Goal: Task Accomplishment & Management: Manage account settings

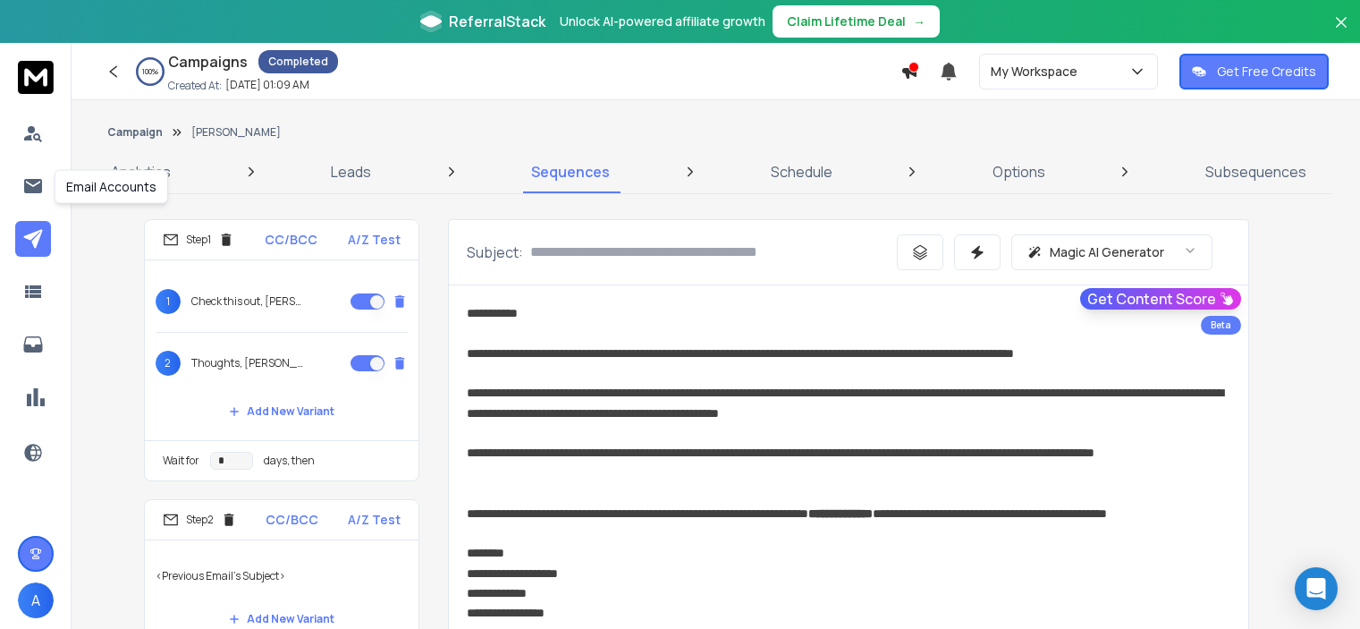
scroll to position [108, 0]
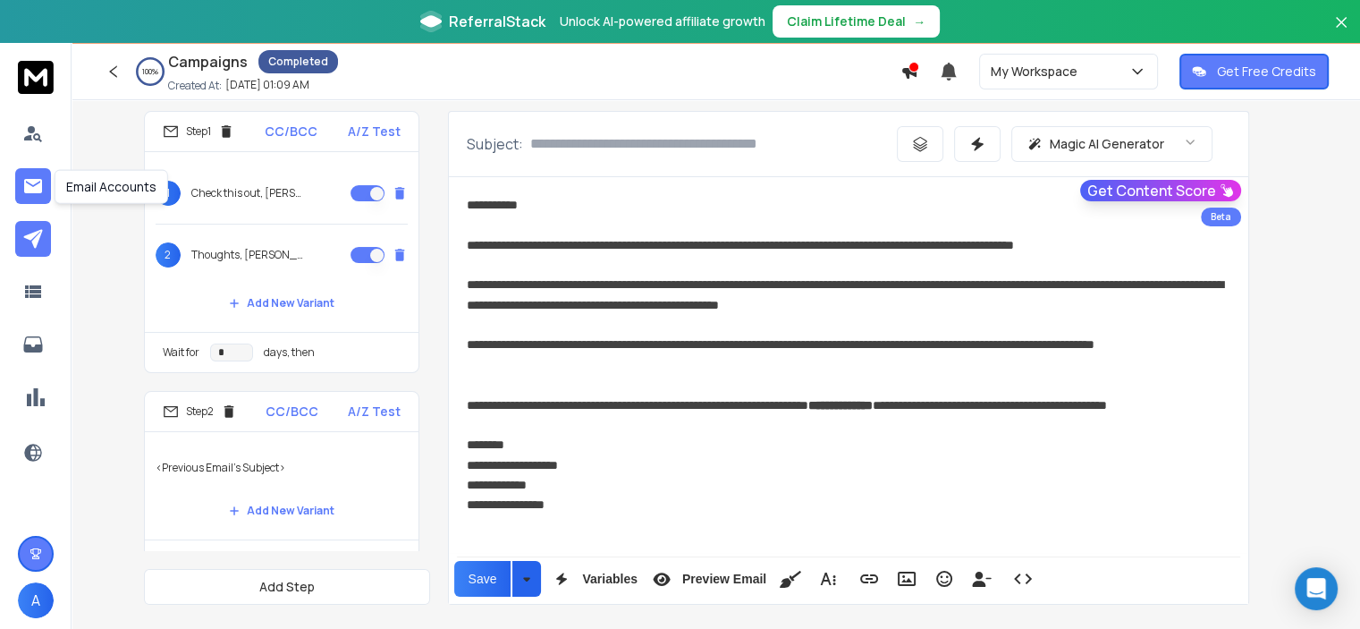
click at [36, 182] on icon at bounding box center [33, 186] width 18 height 14
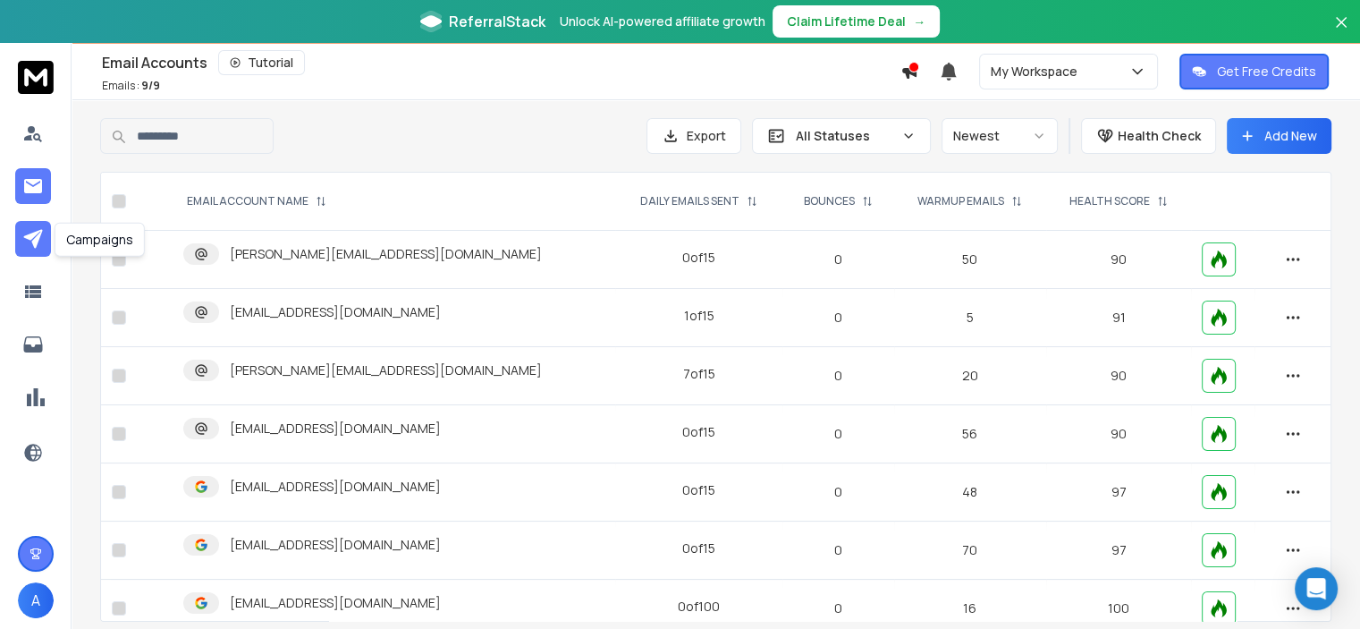
click at [21, 239] on link at bounding box center [33, 239] width 36 height 36
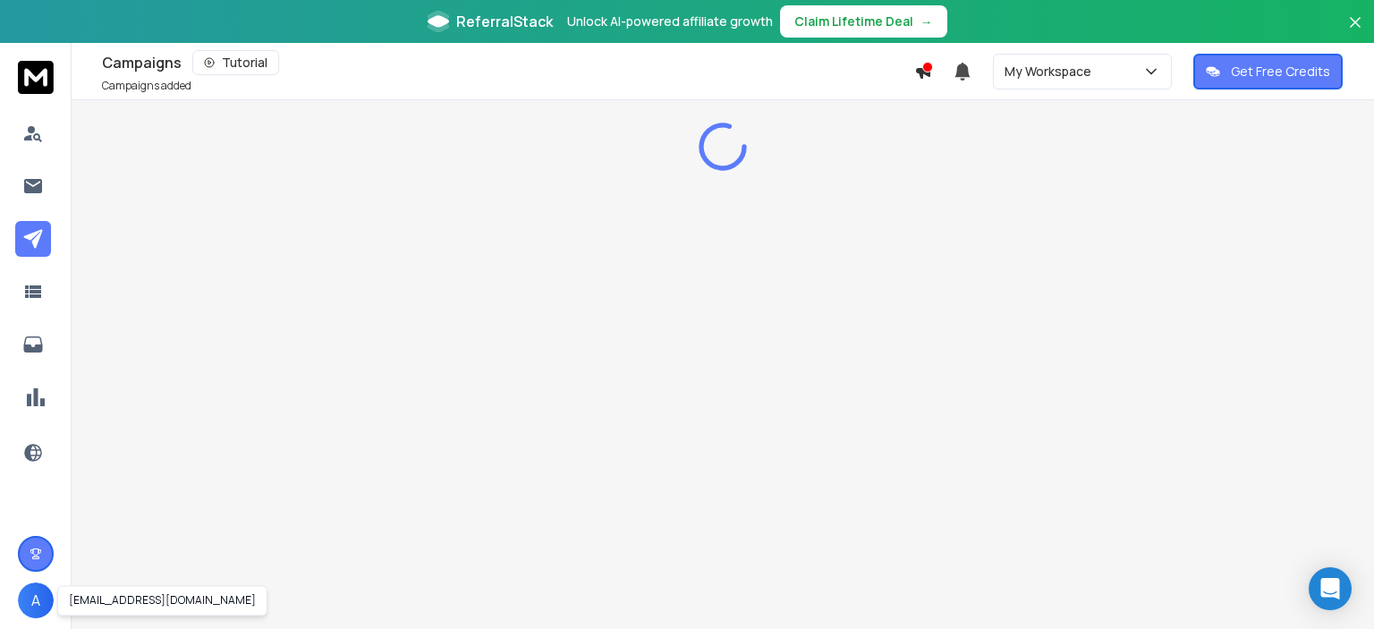
click at [29, 592] on span "A" at bounding box center [36, 600] width 36 height 36
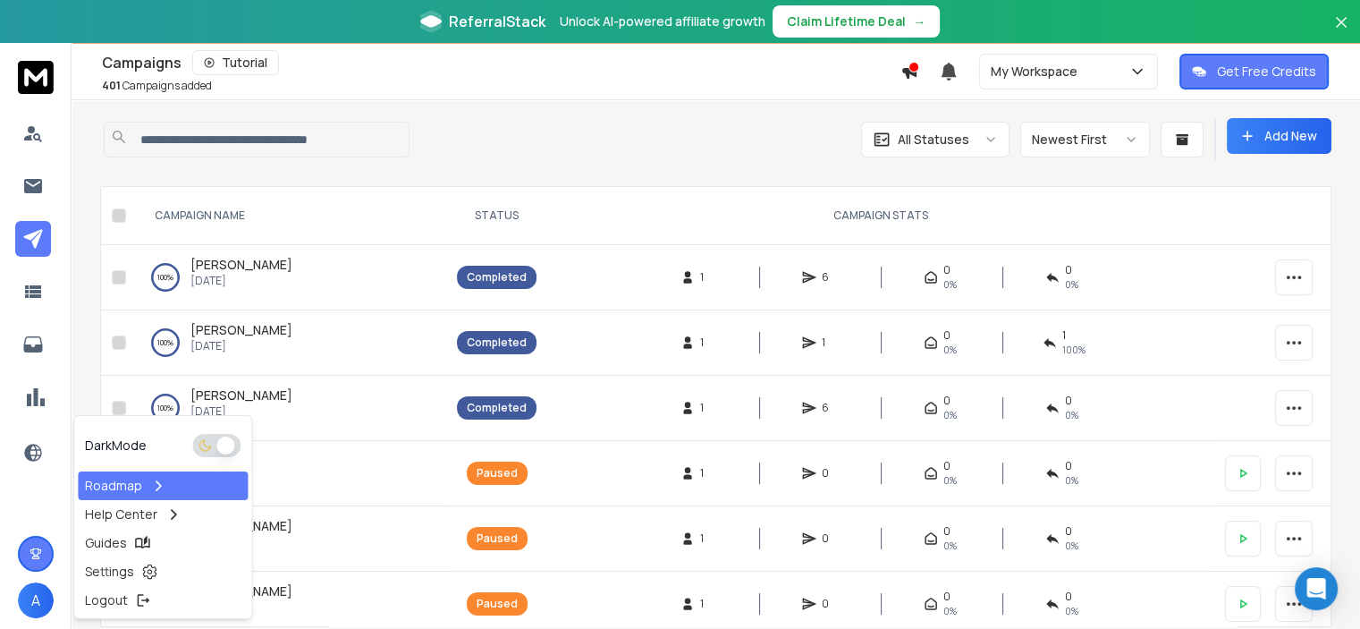
click at [38, 75] on icon at bounding box center [36, 77] width 36 height 33
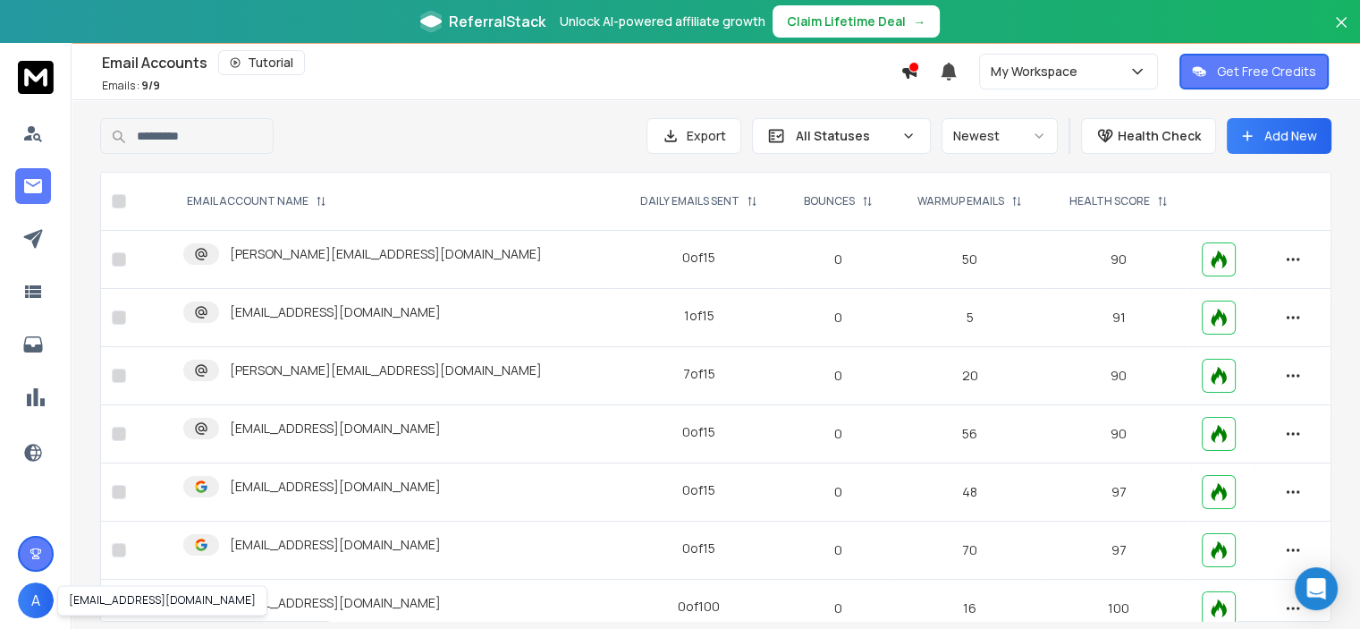
click at [36, 594] on span "A" at bounding box center [36, 600] width 36 height 36
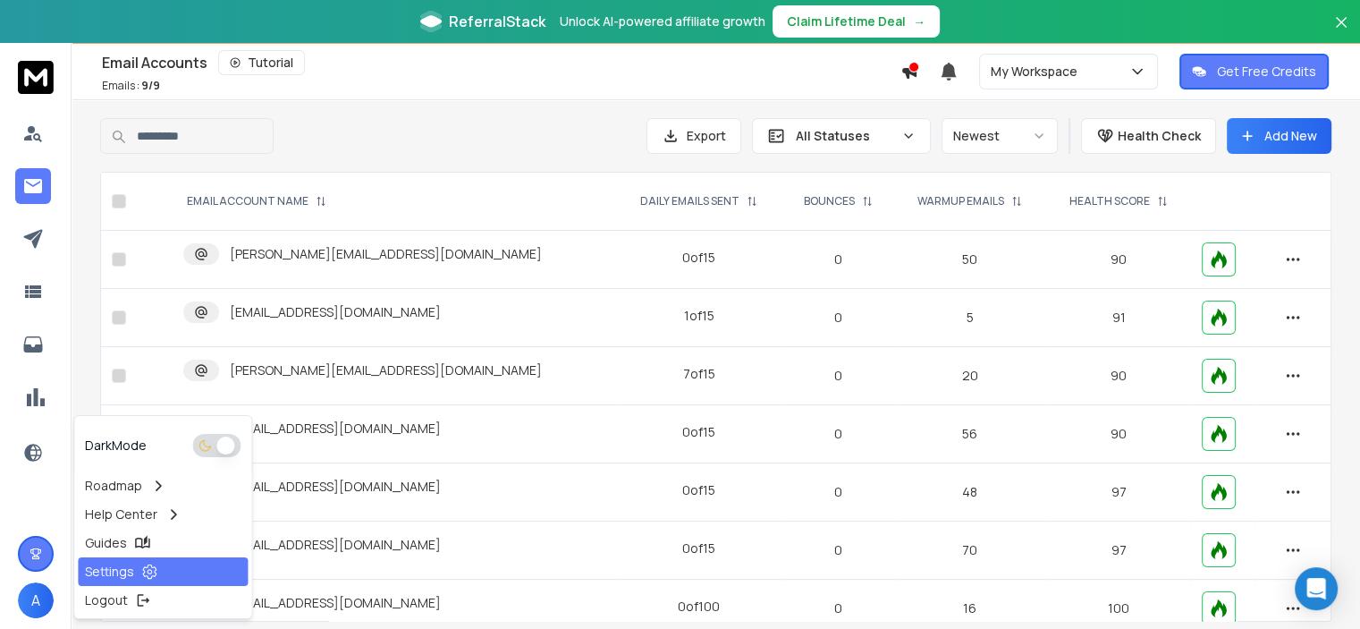
click at [125, 566] on p "Settings" at bounding box center [109, 572] width 49 height 18
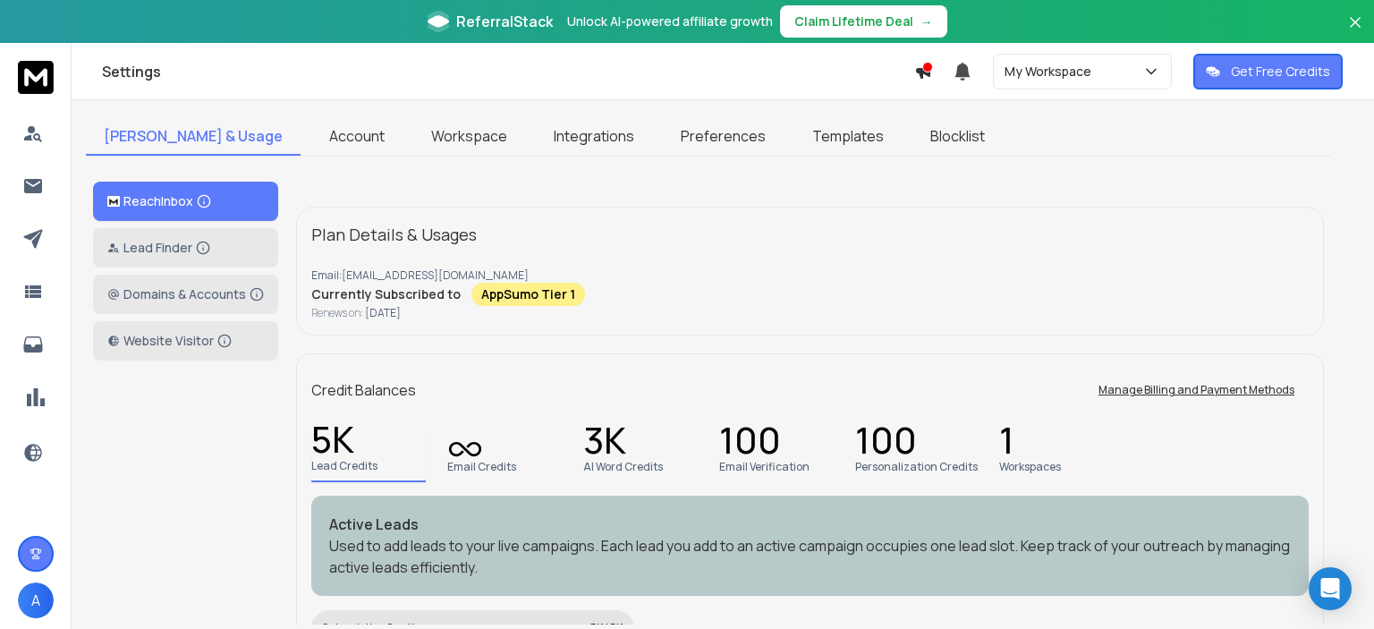
click at [413, 132] on link "Workspace" at bounding box center [469, 137] width 112 height 38
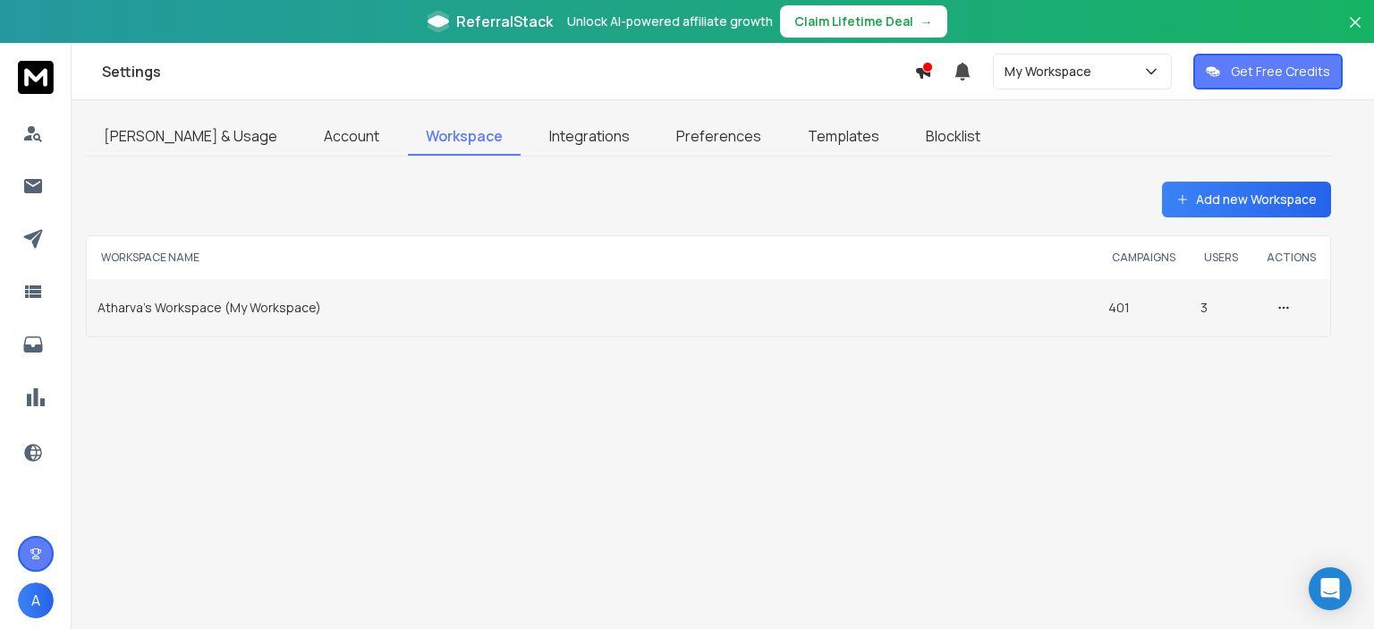
click at [154, 128] on link "[PERSON_NAME] & Usage" at bounding box center [190, 137] width 209 height 38
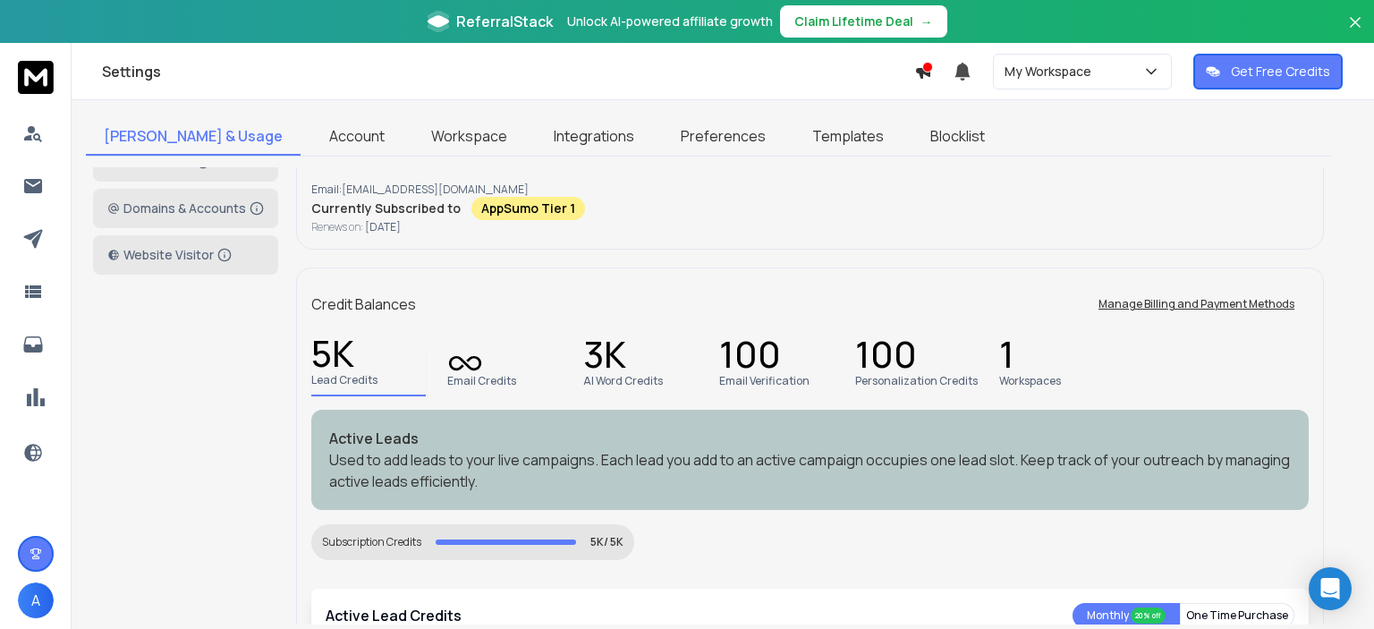
scroll to position [57, 0]
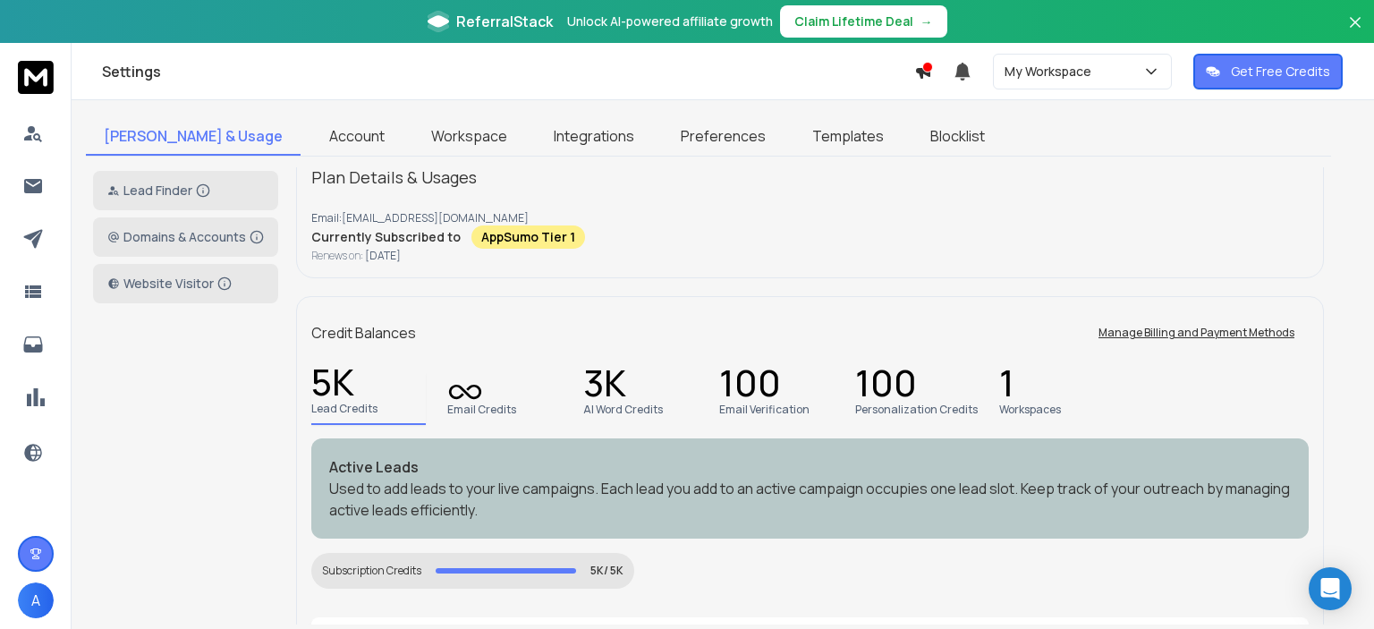
click at [413, 143] on link "Workspace" at bounding box center [469, 137] width 112 height 38
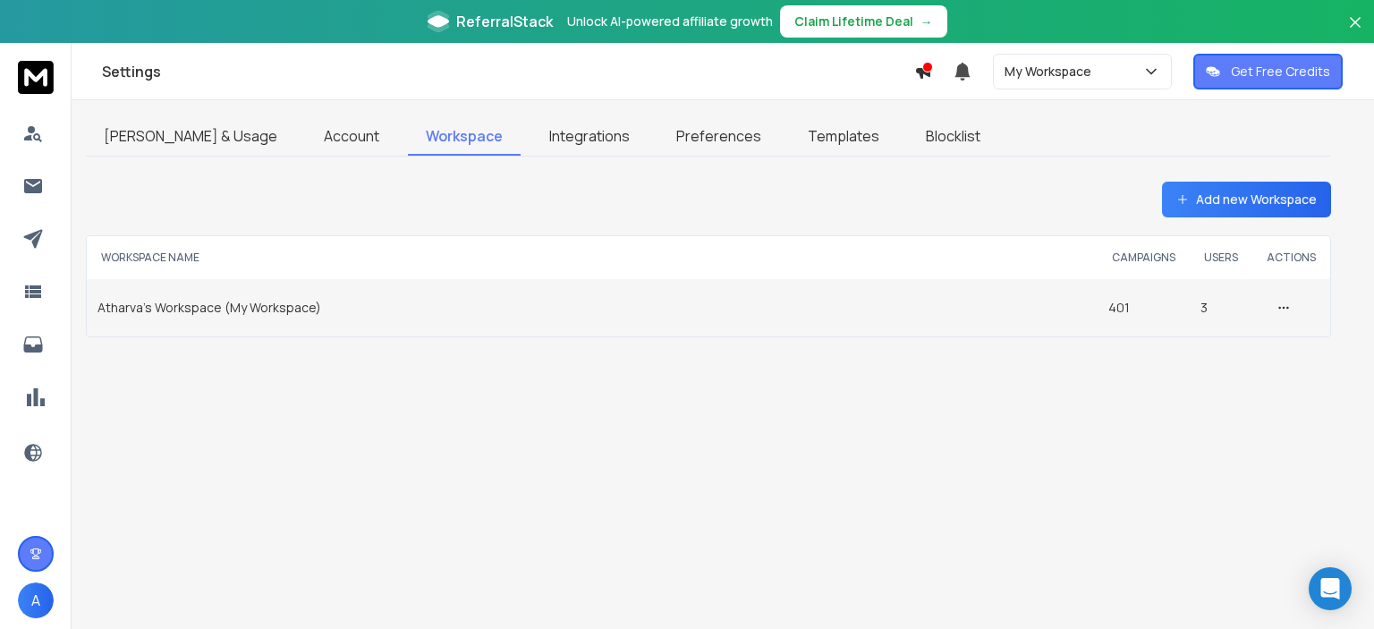
click at [1244, 191] on button "Add new Workspace" at bounding box center [1246, 200] width 169 height 36
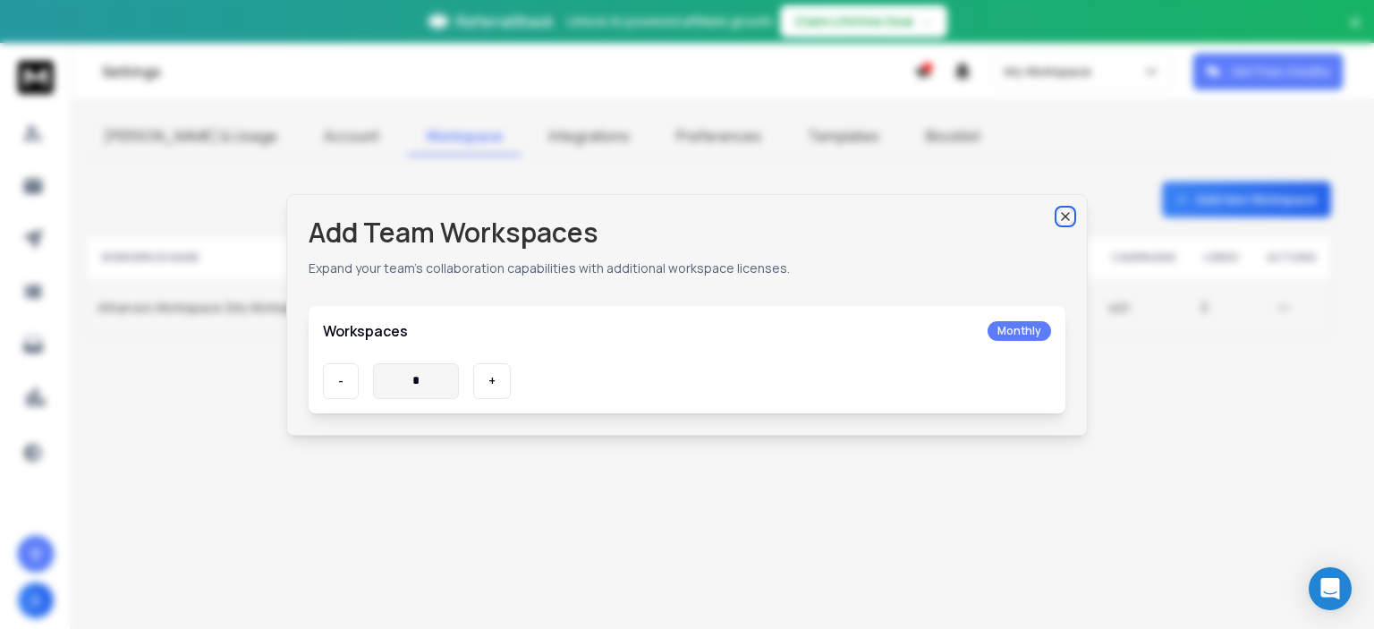
click at [1068, 214] on icon "button" at bounding box center [1065, 216] width 14 height 14
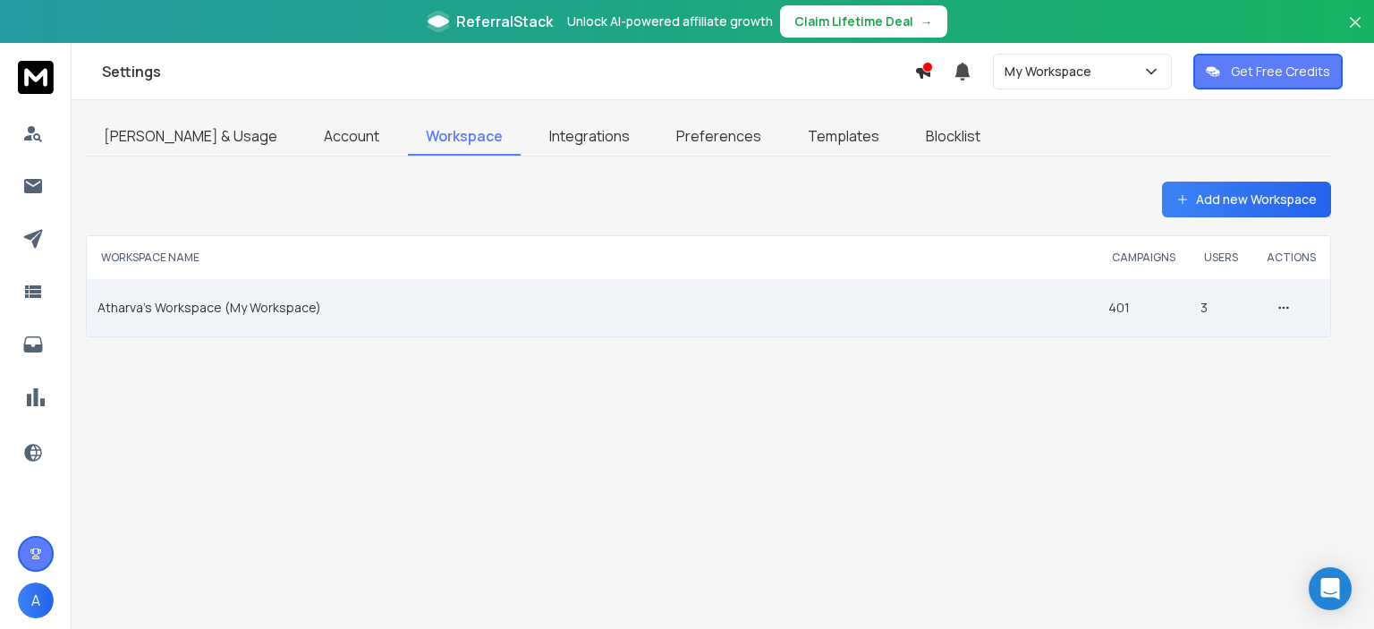
click at [1211, 303] on td "3" at bounding box center [1220, 307] width 63 height 57
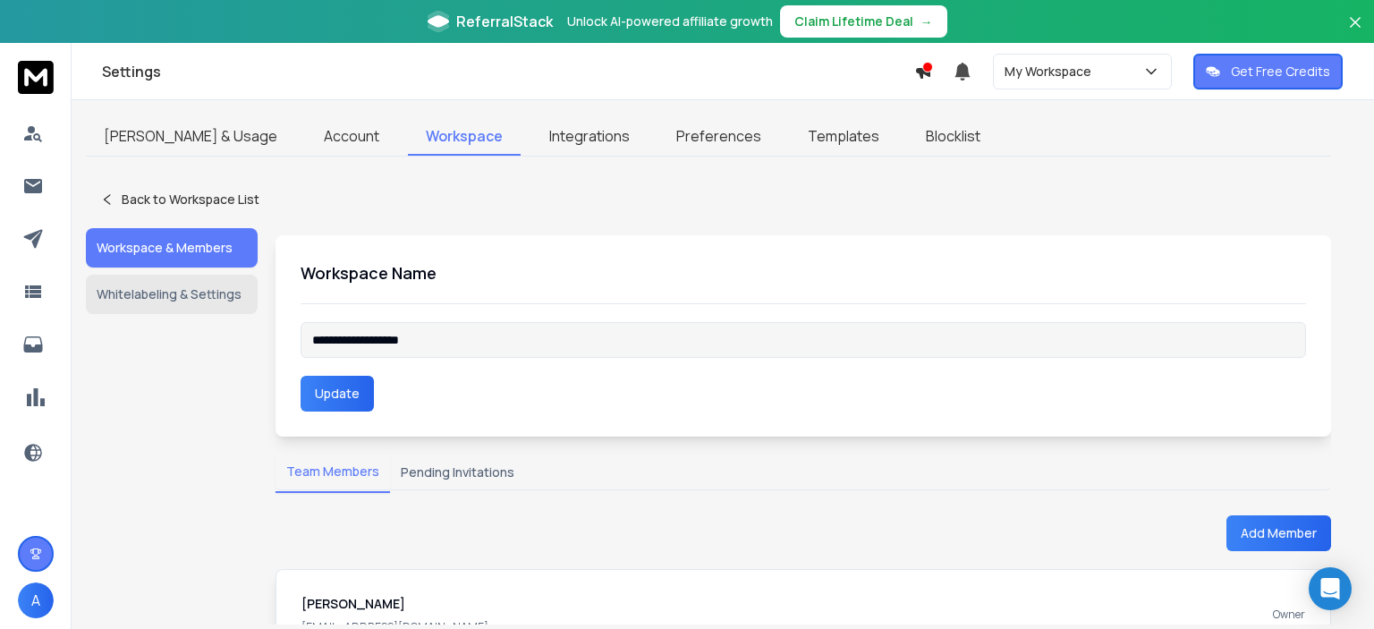
scroll to position [233, 0]
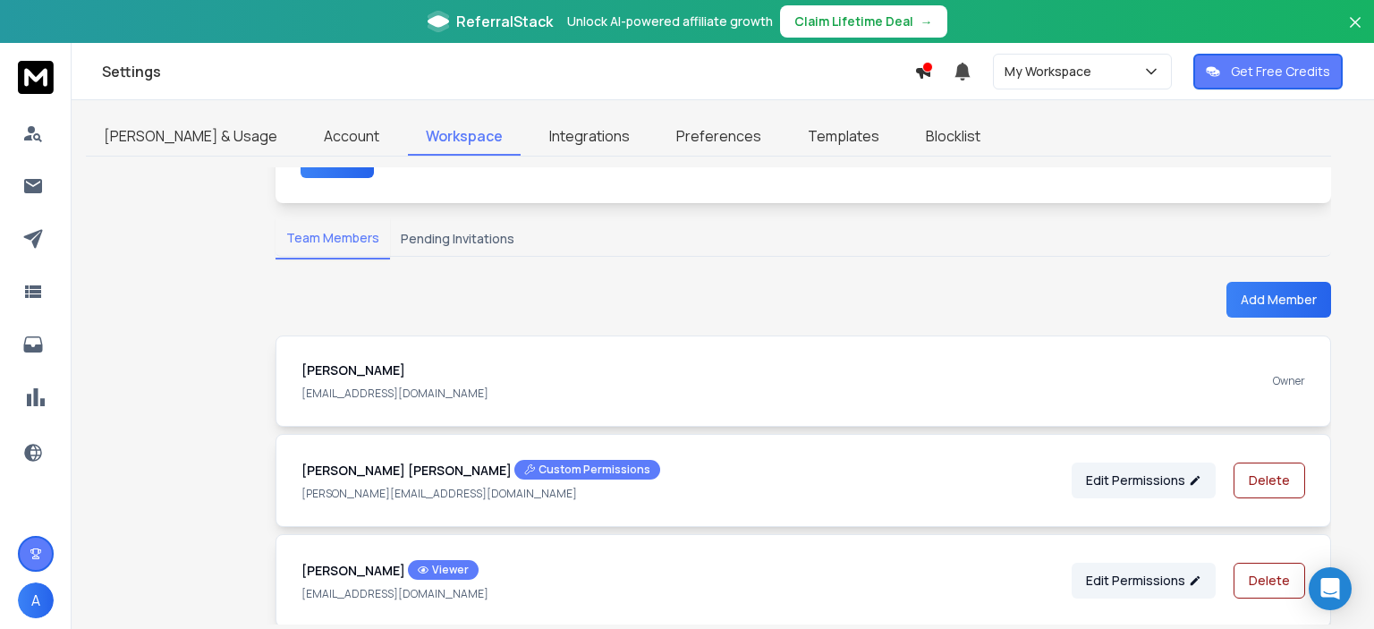
click at [1263, 299] on button "Add Member" at bounding box center [1278, 300] width 105 height 36
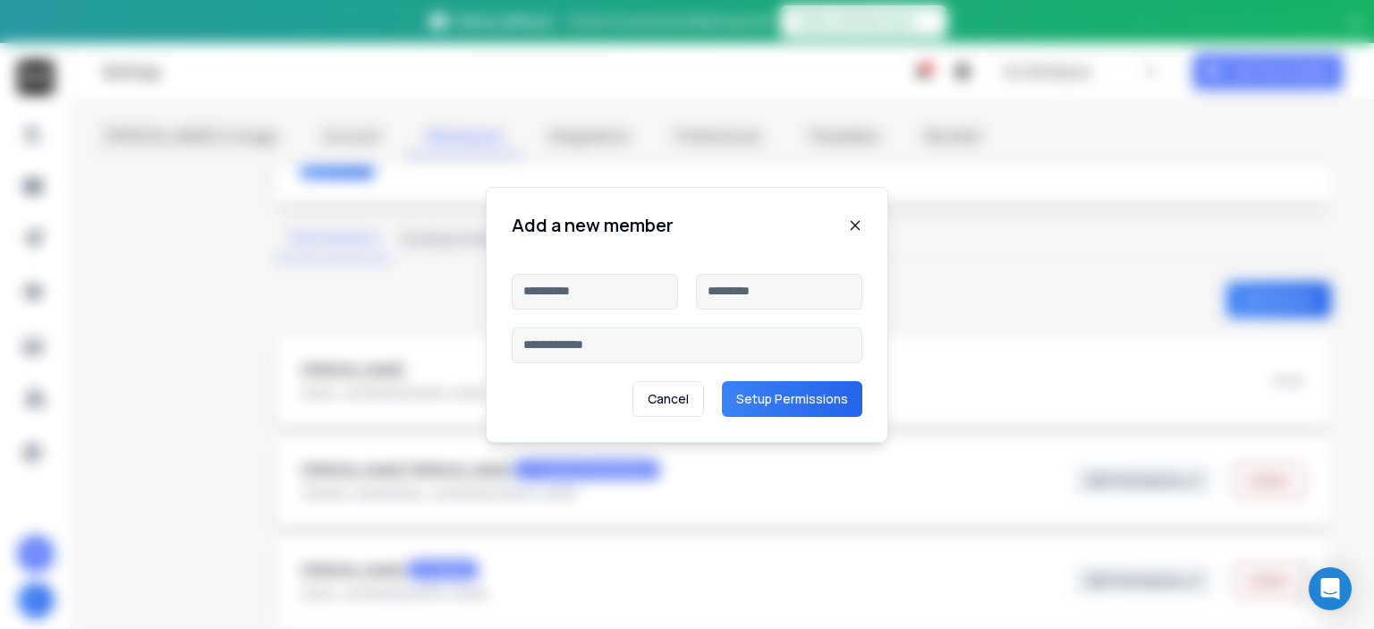
click at [601, 290] on input at bounding box center [595, 292] width 166 height 36
type input "*****"
click at [774, 289] on input at bounding box center [779, 292] width 166 height 36
type input "*"
click at [608, 332] on input at bounding box center [687, 345] width 351 height 36
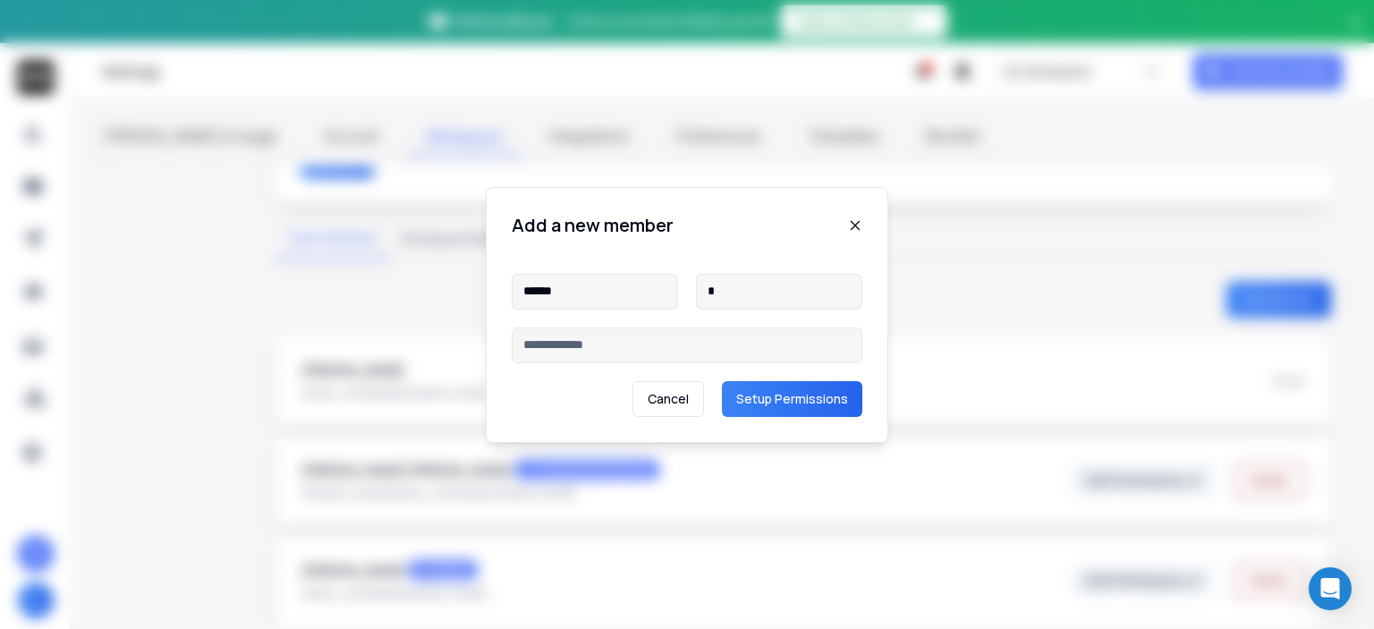
paste input "**********"
type input "**********"
click at [758, 400] on button "Setup Permissions" at bounding box center [792, 399] width 140 height 36
type input "*****"
click at [782, 398] on button "Setup Permissions" at bounding box center [792, 399] width 140 height 36
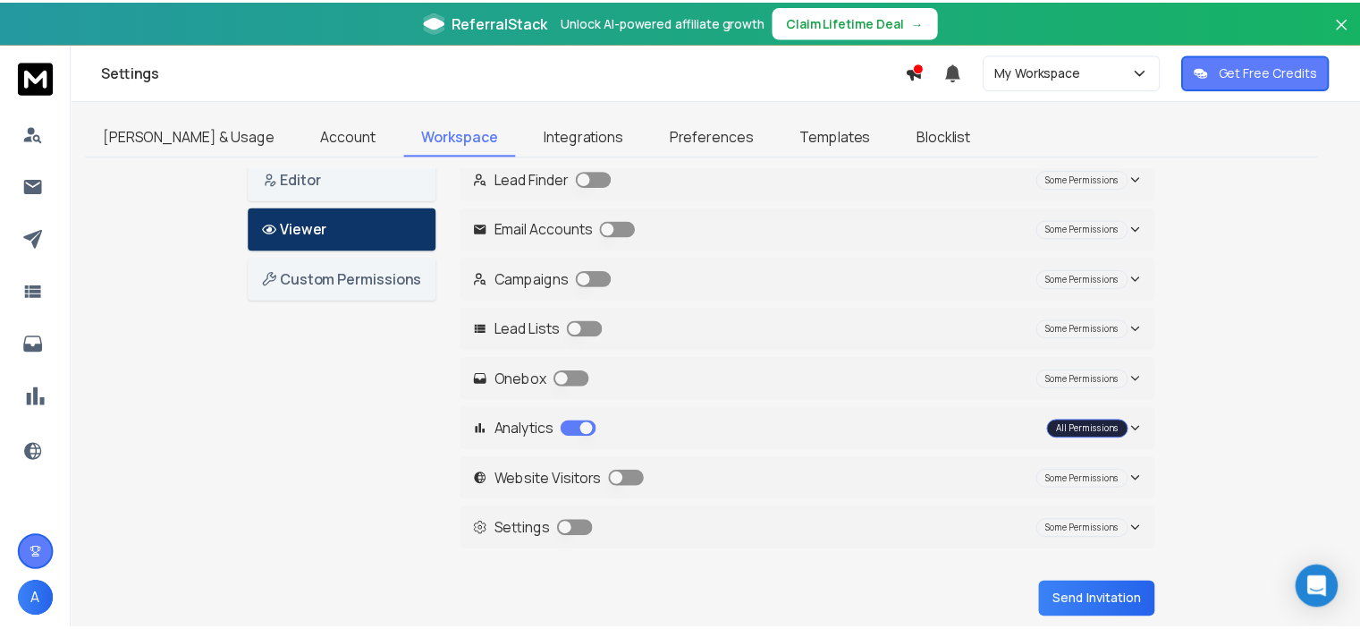
scroll to position [13, 0]
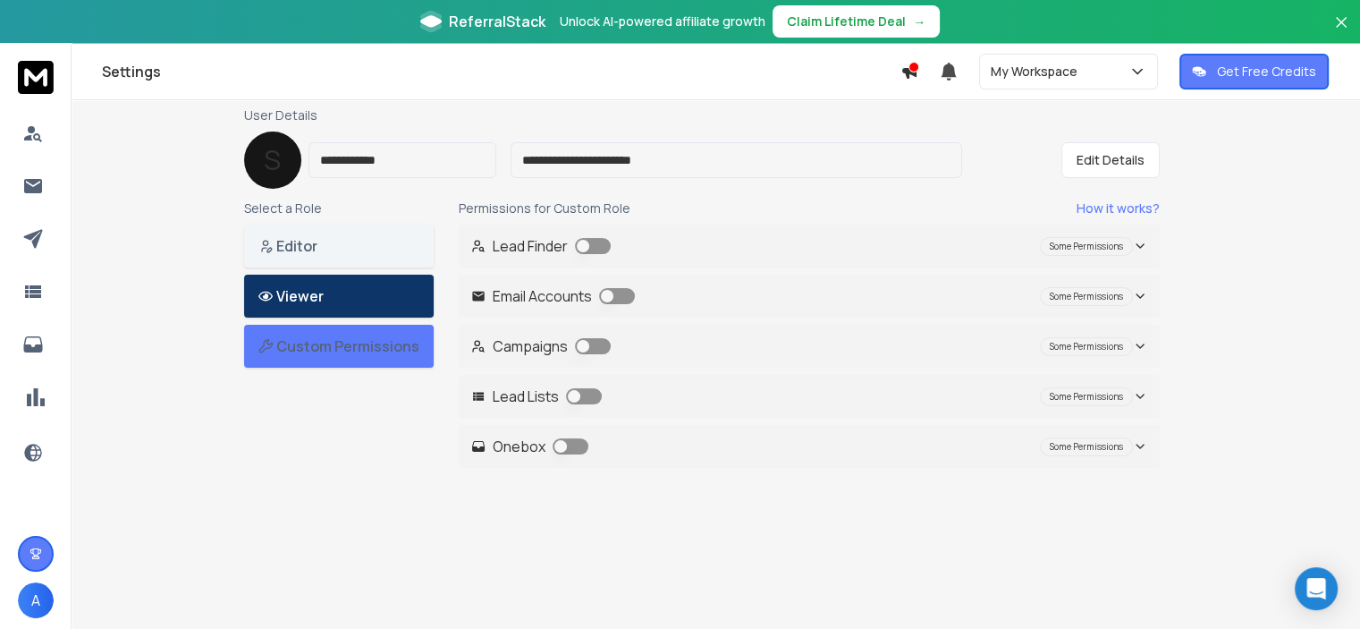
click at [374, 357] on div "Custom Permissions" at bounding box center [339, 346] width 190 height 43
click at [340, 346] on p "Custom Permissions" at bounding box center [338, 345] width 161 height 21
click at [272, 346] on button "Custom Permissions" at bounding box center [265, 346] width 14 height 45
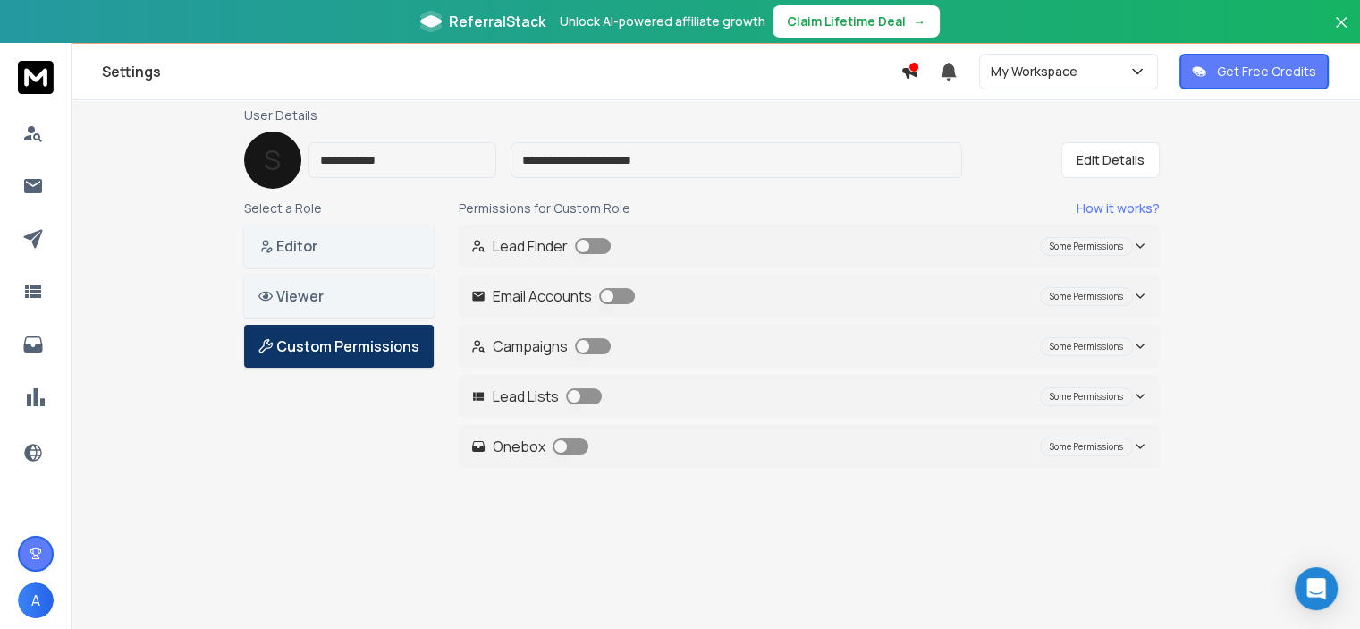
click at [323, 343] on p "Custom Permissions" at bounding box center [338, 345] width 161 height 21
click at [272, 343] on button "Custom Permissions" at bounding box center [265, 346] width 14 height 45
click at [582, 345] on button "button" at bounding box center [593, 346] width 36 height 16
click at [618, 295] on button "button" at bounding box center [617, 296] width 36 height 16
click at [585, 393] on button "button" at bounding box center [584, 396] width 36 height 16
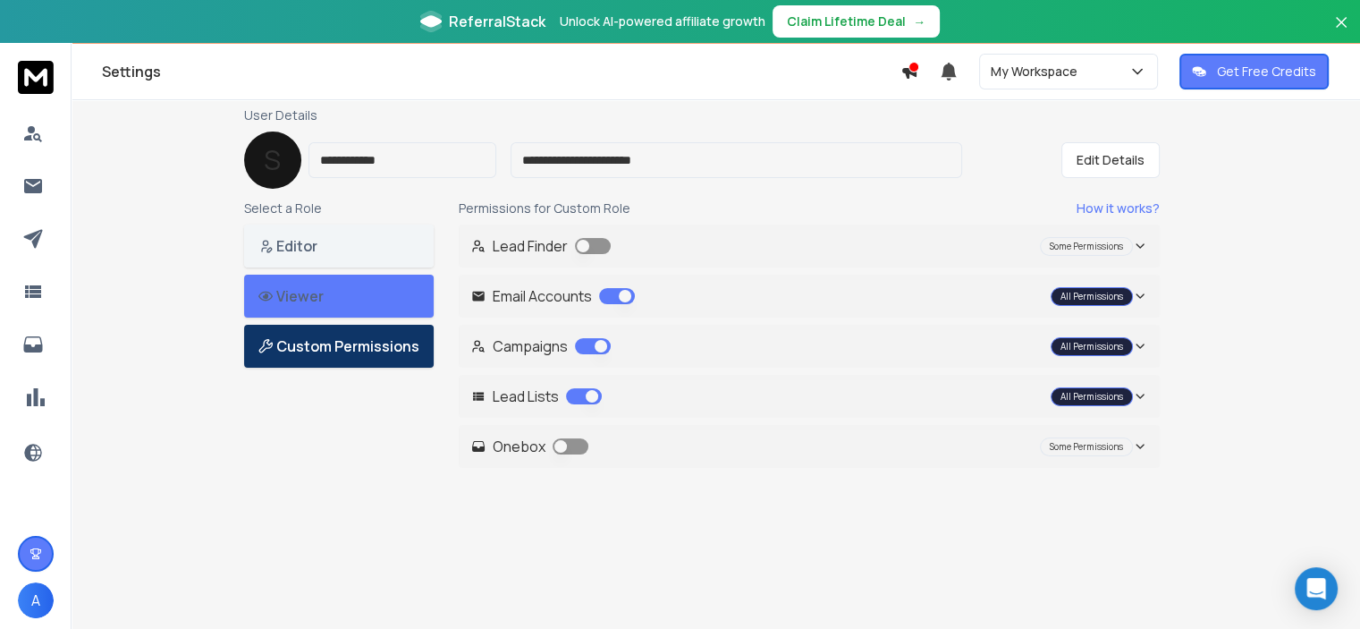
click at [293, 308] on div "Viewer" at bounding box center [339, 296] width 190 height 43
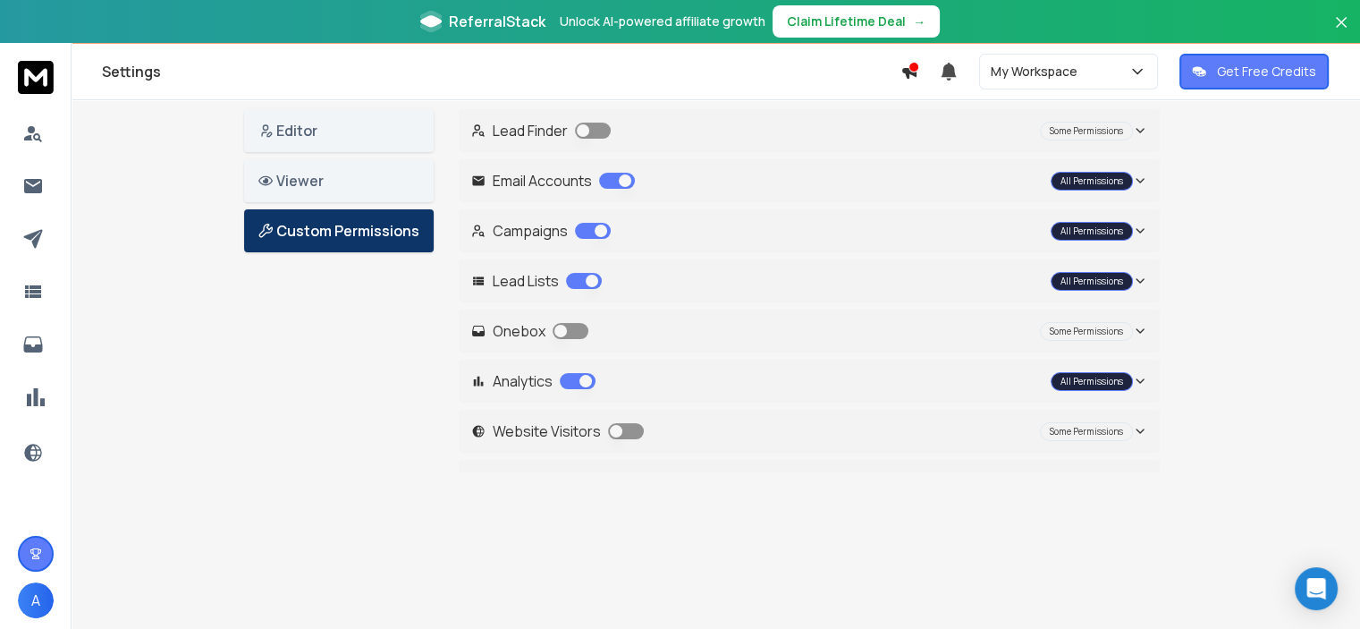
scroll to position [264, 0]
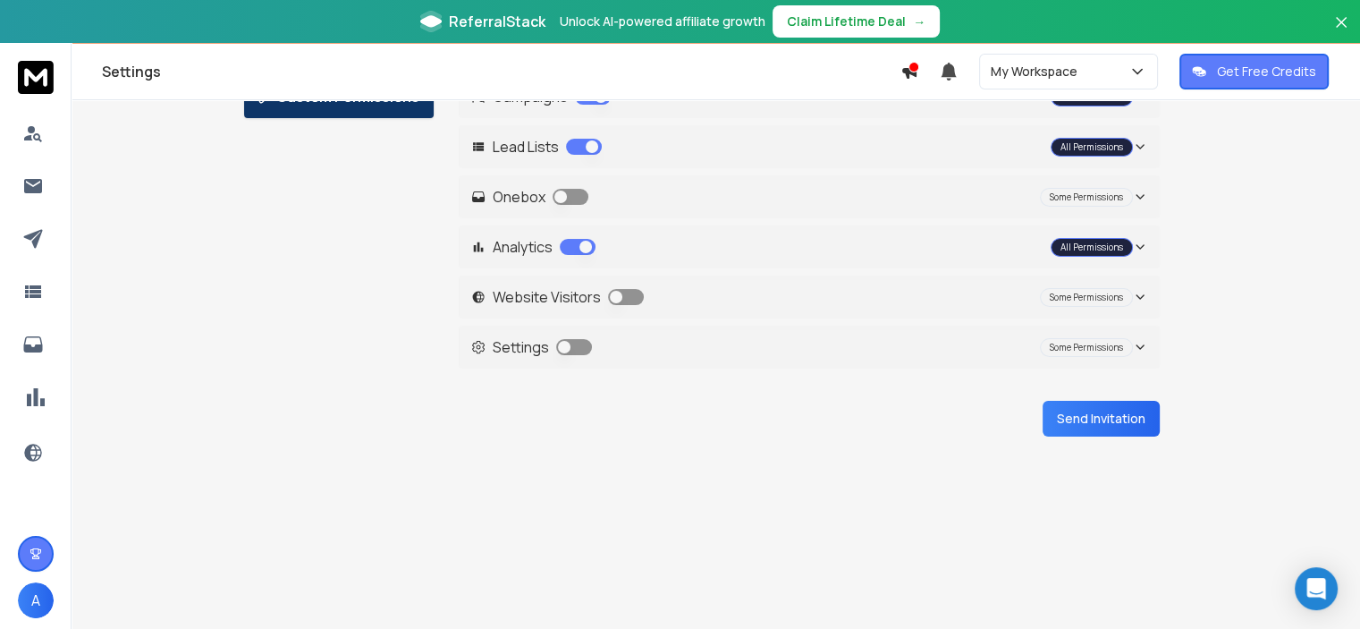
click at [1131, 417] on button "Send Invitation" at bounding box center [1101, 419] width 117 height 36
